Goal: Check status: Check status

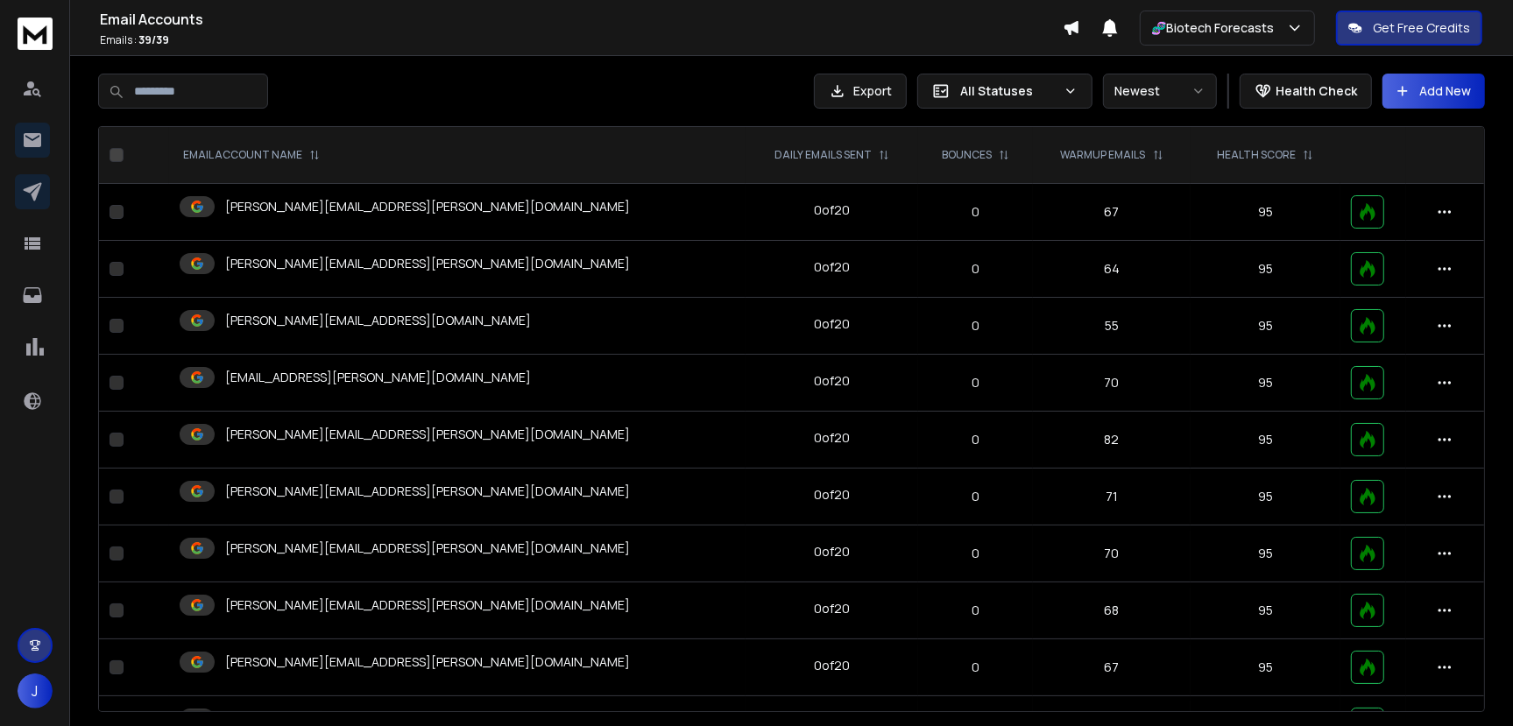
click at [41, 190] on icon at bounding box center [32, 191] width 21 height 21
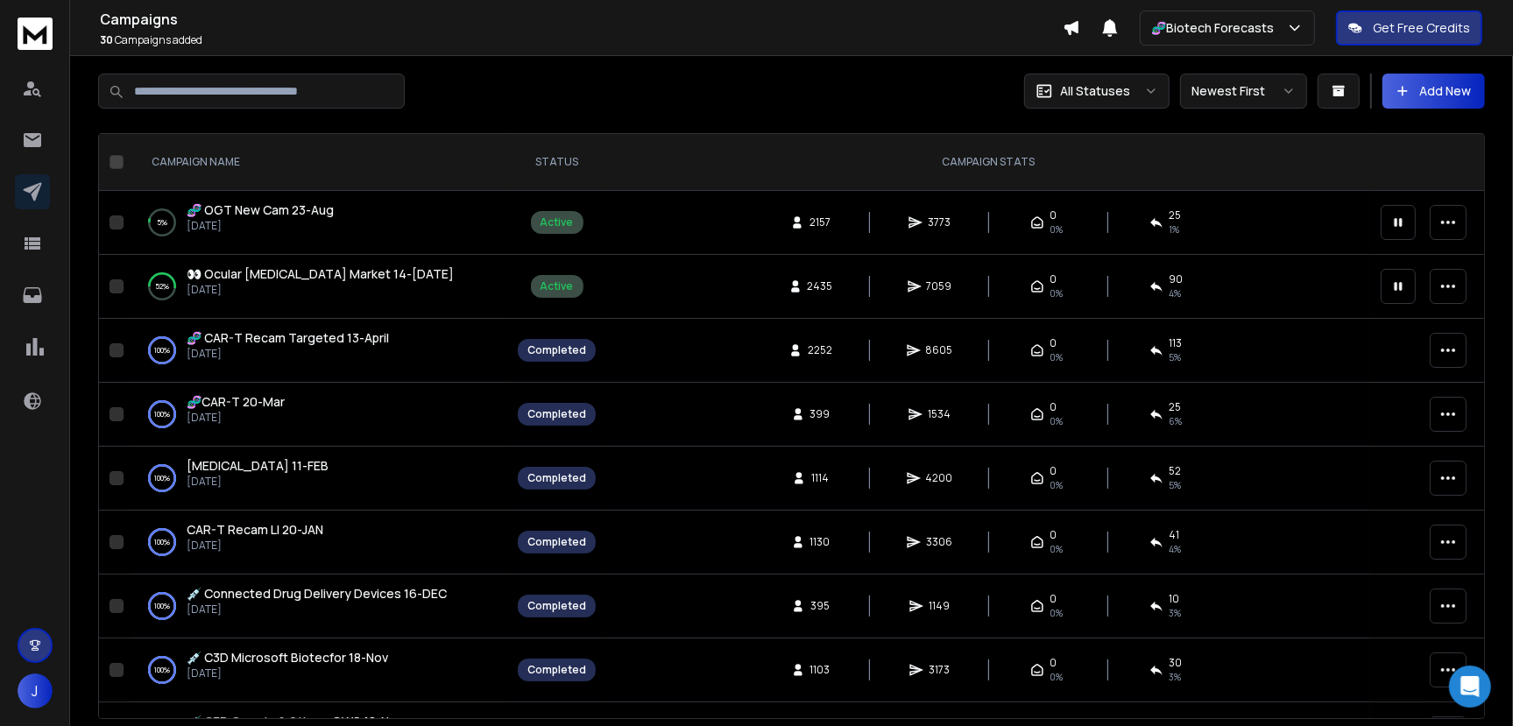
click at [356, 208] on div "5 % 🧬 OGT New Cam [DATE][DATE]" at bounding box center [319, 222] width 342 height 42
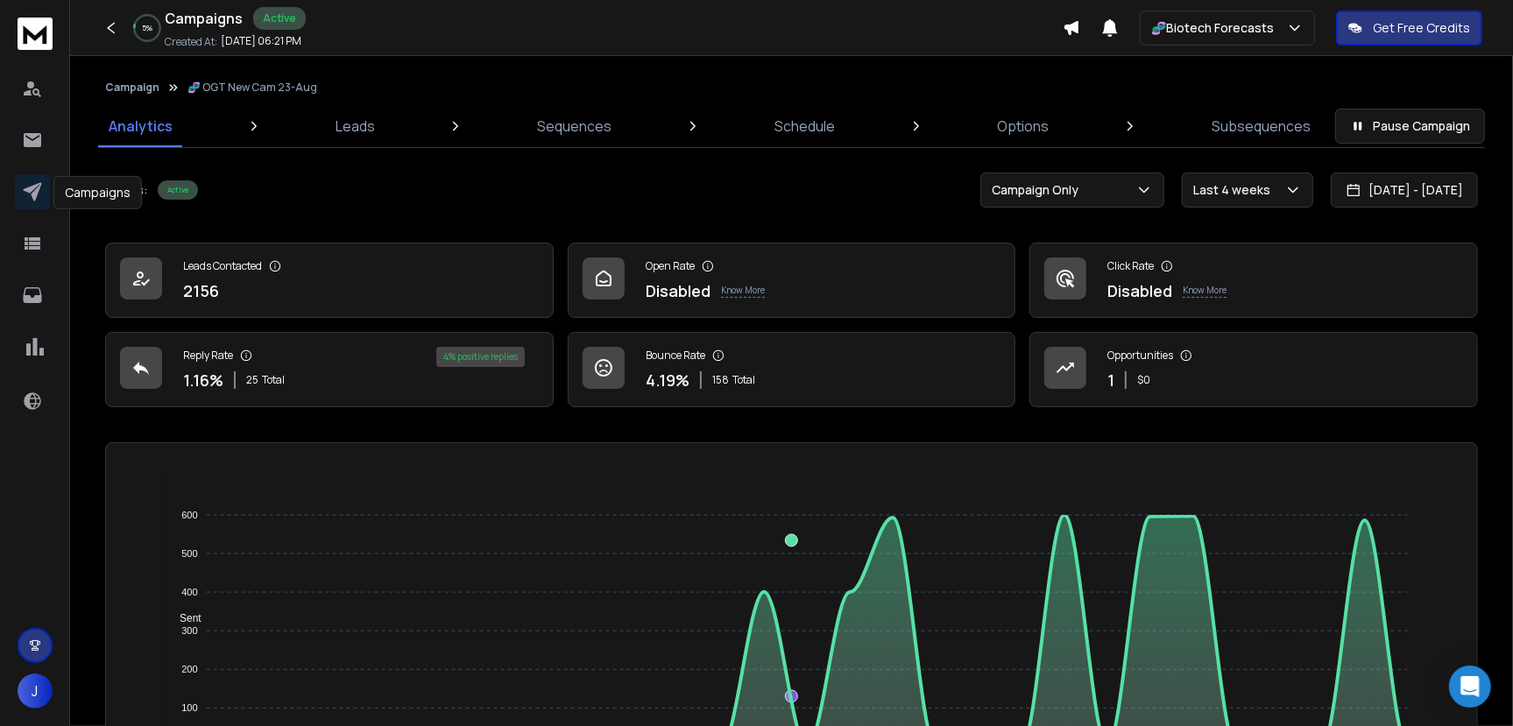
click at [22, 194] on icon at bounding box center [32, 191] width 21 height 21
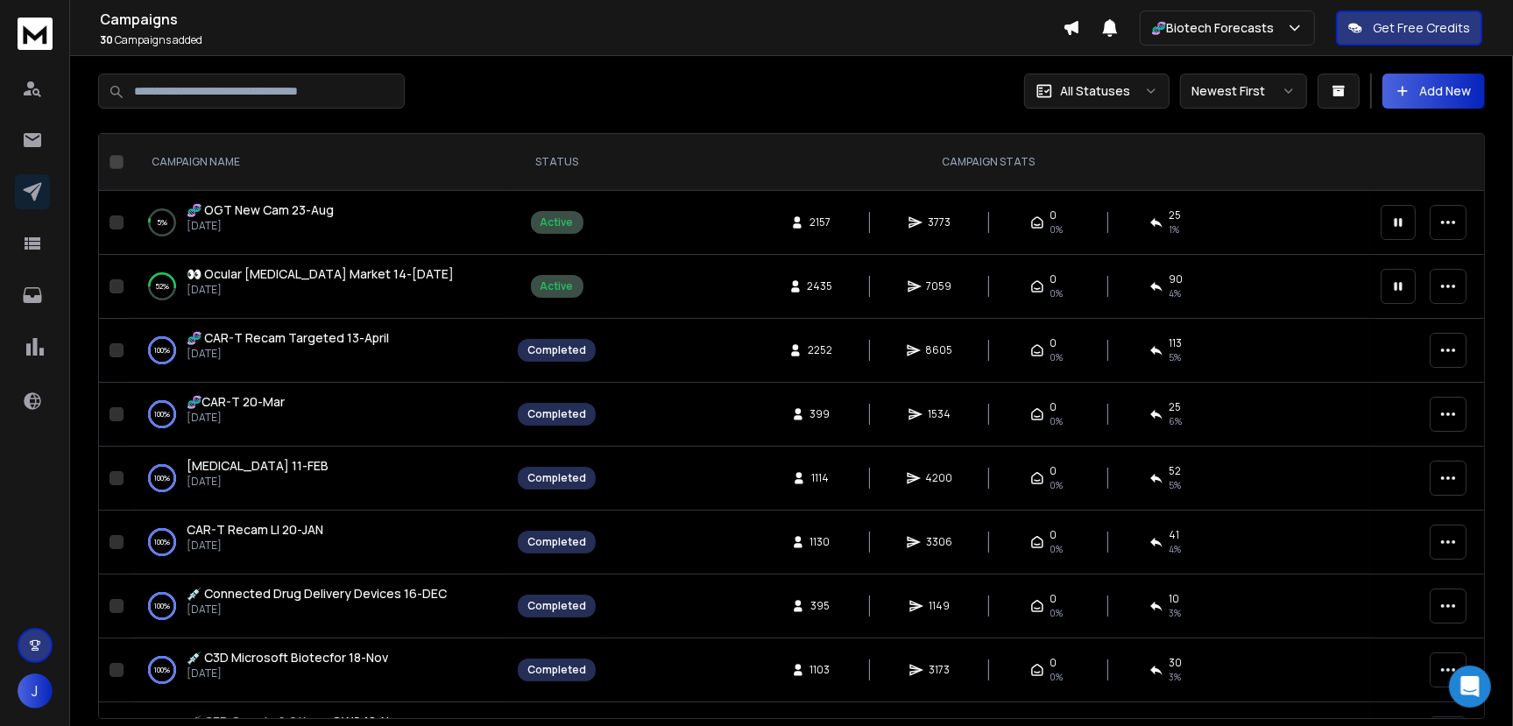
click at [355, 272] on span "👀 Ocular [MEDICAL_DATA] Market 14-[DATE]" at bounding box center [320, 273] width 267 height 17
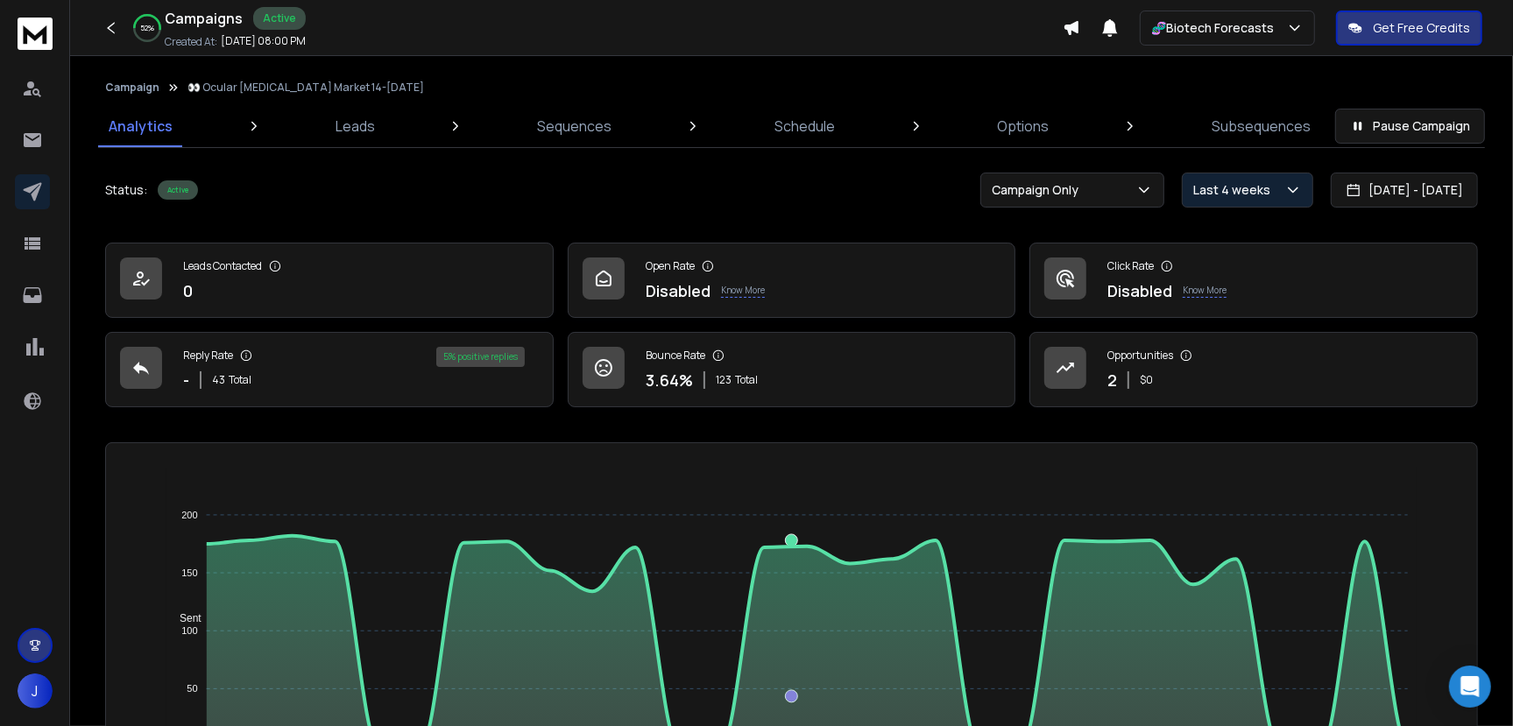
click at [1193, 196] on p "Last 4 weeks" at bounding box center [1235, 190] width 84 height 18
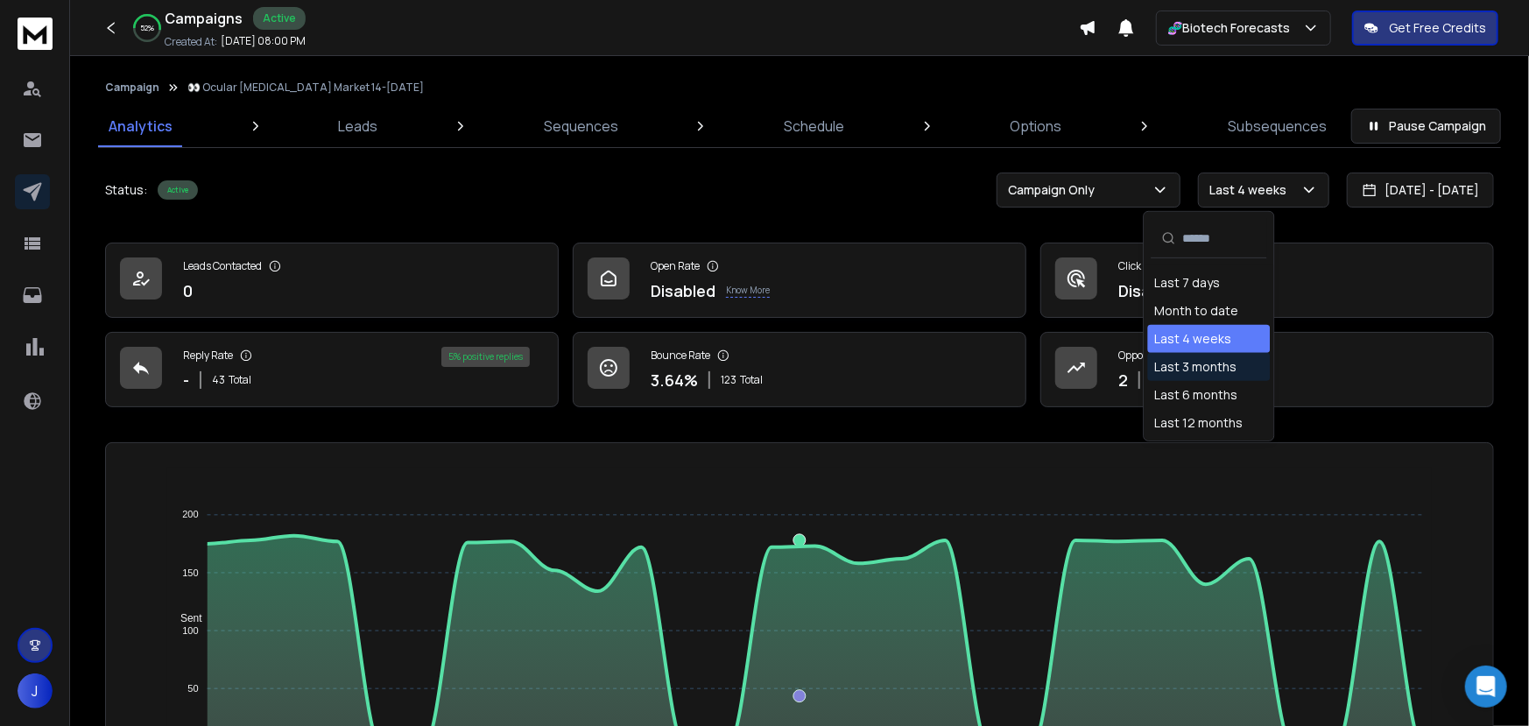
click at [1195, 370] on div "Last 3 months" at bounding box center [1195, 367] width 82 height 18
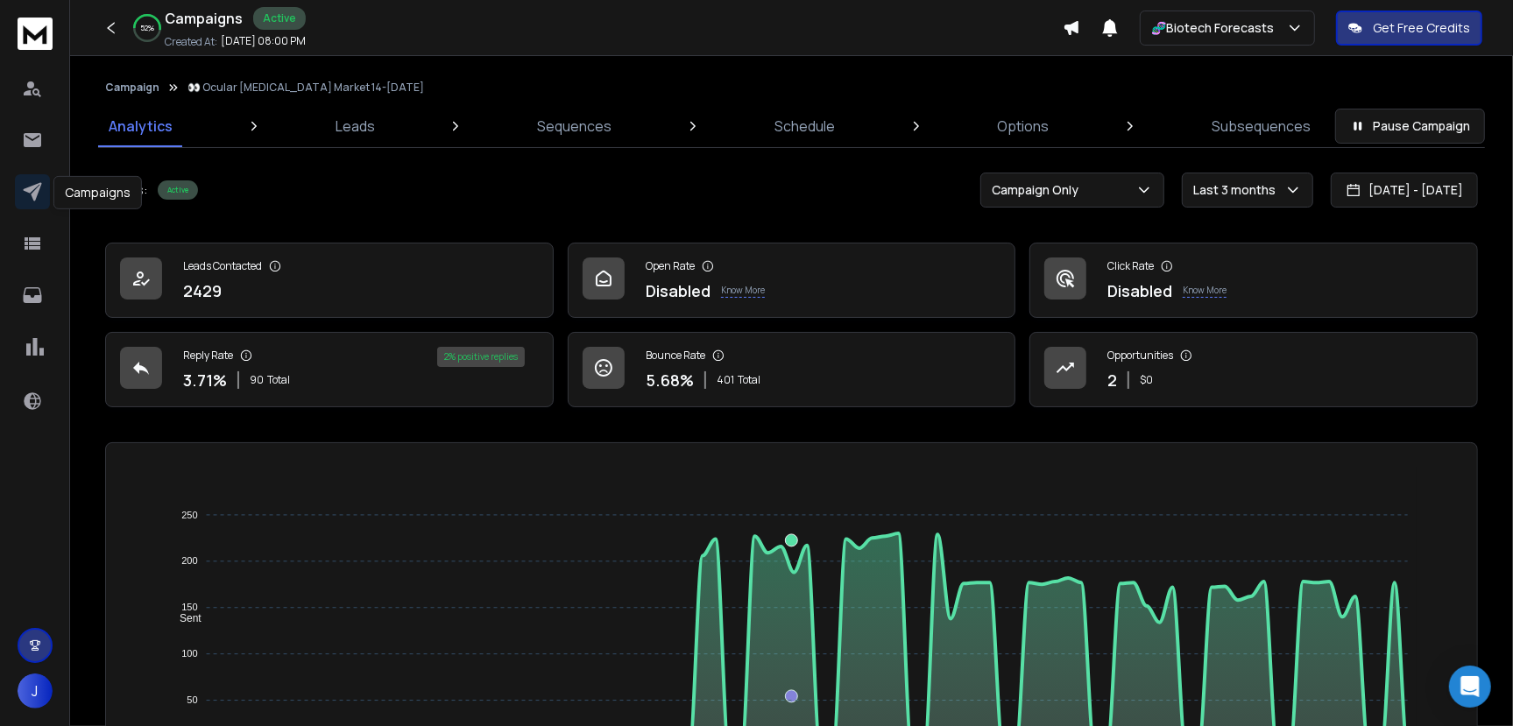
click at [32, 196] on icon at bounding box center [32, 191] width 18 height 18
